Goal: Task Accomplishment & Management: Use online tool/utility

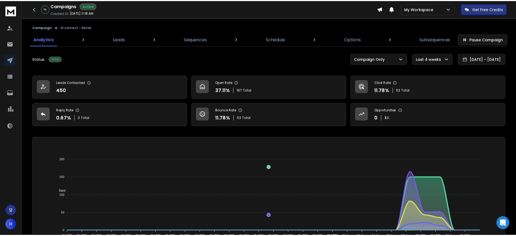
scroll to position [124, 0]
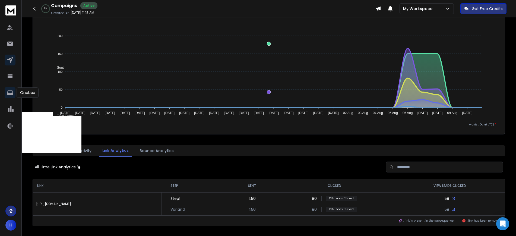
click at [5, 93] on link at bounding box center [10, 92] width 11 height 11
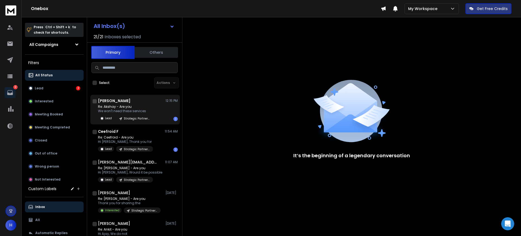
click at [113, 112] on p "We won't need these services" at bounding box center [125, 111] width 55 height 4
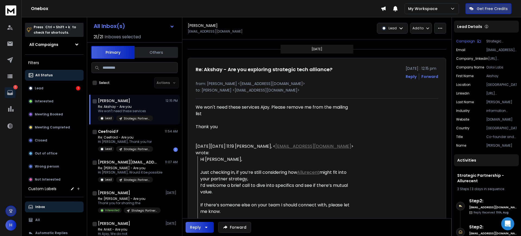
click at [392, 29] on p "Lead" at bounding box center [393, 28] width 8 height 4
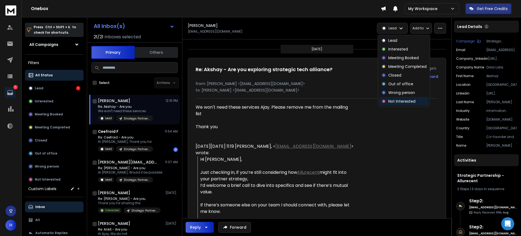
click at [396, 102] on p "Not Interested" at bounding box center [402, 101] width 27 height 5
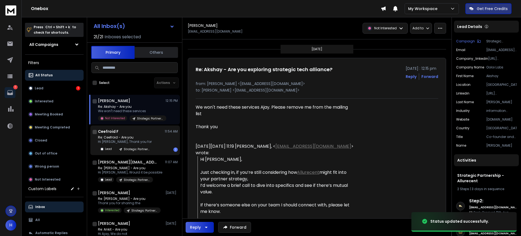
click at [124, 141] on p "Hi [PERSON_NAME], Thank you for" at bounding box center [125, 142] width 55 height 4
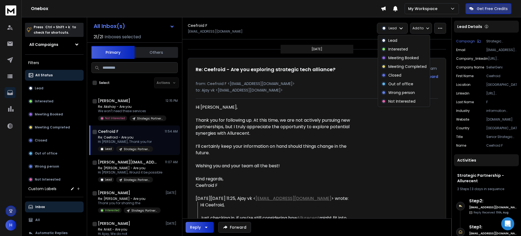
click at [400, 27] on icon at bounding box center [401, 28] width 4 height 4
click at [393, 101] on p "Not Interested" at bounding box center [402, 101] width 27 height 5
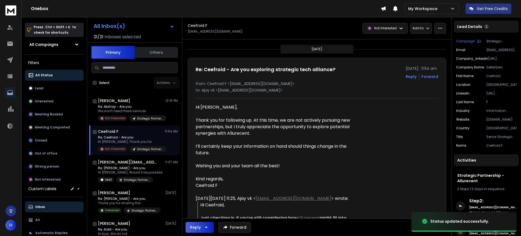
click at [420, 29] on p "Add to" at bounding box center [418, 28] width 11 height 4
click at [371, 84] on p "from: Ceefroid F <[EMAIL_ADDRESS][DOMAIN_NAME]>" at bounding box center [317, 83] width 243 height 5
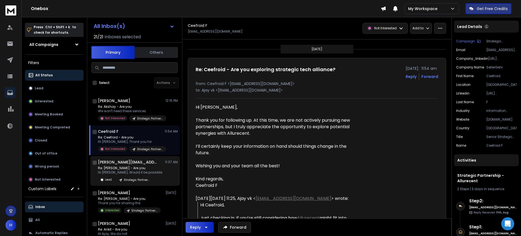
click at [128, 173] on p "Hi [PERSON_NAME], Would it be possible" at bounding box center [130, 172] width 64 height 4
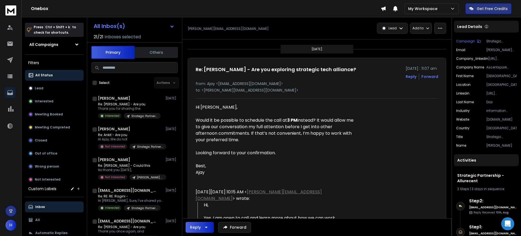
scroll to position [102, 0]
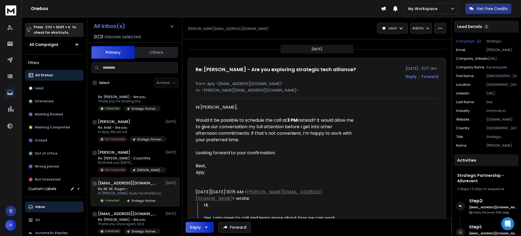
click at [127, 191] on p "Hi [PERSON_NAME], Sure, I’ve shared your" at bounding box center [130, 193] width 65 height 4
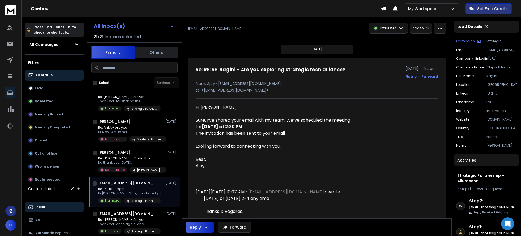
copy p "[EMAIL_ADDRESS][DOMAIN_NAME]"
drag, startPoint x: 203, startPoint y: 91, endPoint x: 265, endPoint y: 91, distance: 61.6
click at [265, 91] on p "to: <[EMAIL_ADDRESS][DOMAIN_NAME]>" at bounding box center [317, 89] width 243 height 5
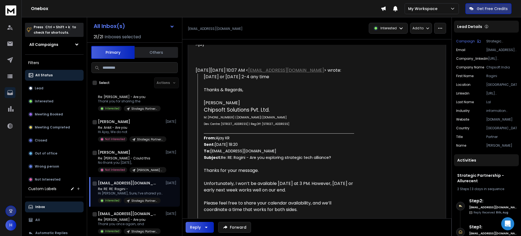
scroll to position [170, 0]
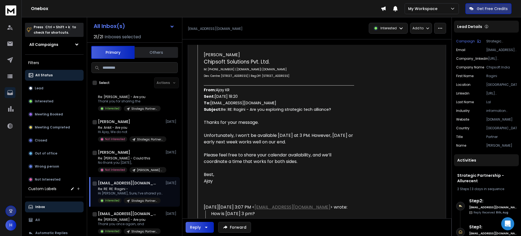
click at [328, 165] on div "Please feel free to share your calendar availability, and we’ll coordinate a ti…" at bounding box center [279, 158] width 150 height 13
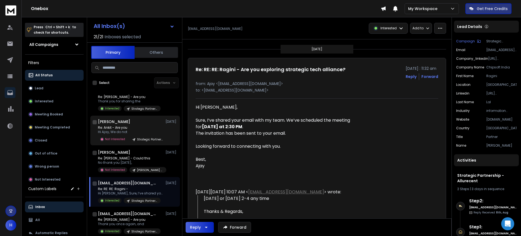
scroll to position [0, 0]
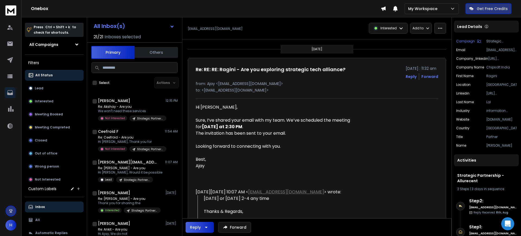
click at [288, 23] on div "[EMAIL_ADDRESS][DOMAIN_NAME] Interested Add to Interested Add to" at bounding box center [317, 28] width 259 height 11
